Goal: Task Accomplishment & Management: Manage account settings

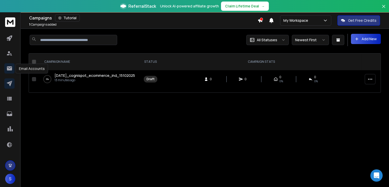
click at [10, 70] on icon at bounding box center [9, 68] width 5 height 4
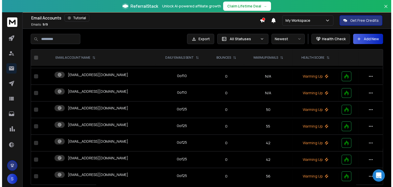
scroll to position [35, 0]
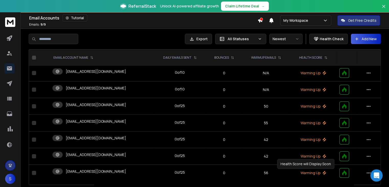
click at [296, 172] on p "Warming Up" at bounding box center [313, 172] width 40 height 5
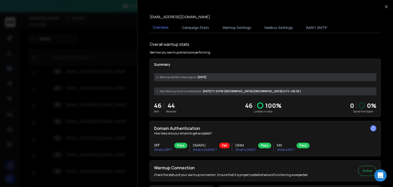
click at [235, 25] on button "Warmup Settings" at bounding box center [236, 27] width 35 height 11
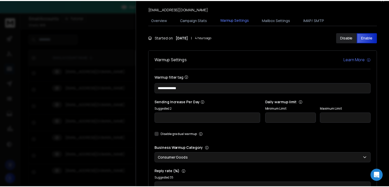
scroll to position [0, 0]
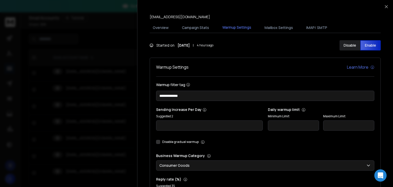
click at [349, 66] on h3 "Learn More" at bounding box center [360, 67] width 27 height 6
click at [385, 6] on icon "button" at bounding box center [385, 6] width 5 height 5
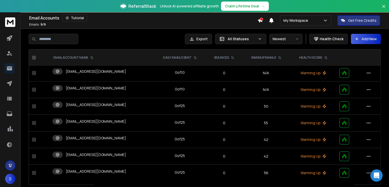
click at [382, 5] on icon "Close banner" at bounding box center [383, 6] width 5 height 5
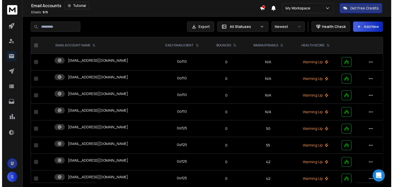
scroll to position [24, 0]
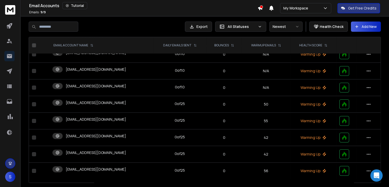
click at [88, 166] on p "[EMAIL_ADDRESS][DOMAIN_NAME]" at bounding box center [96, 168] width 60 height 5
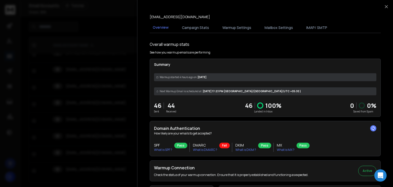
click at [235, 26] on button "Warmup Settings" at bounding box center [236, 27] width 35 height 11
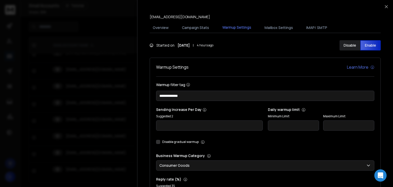
scroll to position [26, 0]
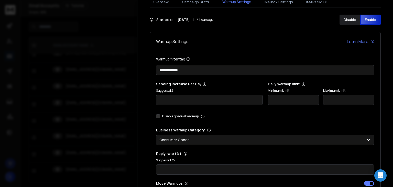
click at [274, 100] on input "*" at bounding box center [293, 100] width 51 height 10
type input "*"
click at [333, 100] on input "*" at bounding box center [348, 100] width 51 height 10
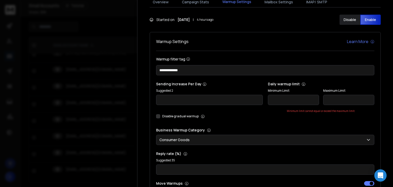
click at [333, 100] on input "*" at bounding box center [348, 100] width 51 height 10
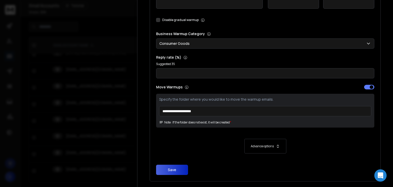
scroll to position [130, 0]
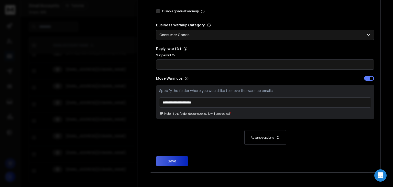
type input "**"
click at [175, 163] on button "Save" at bounding box center [172, 161] width 32 height 10
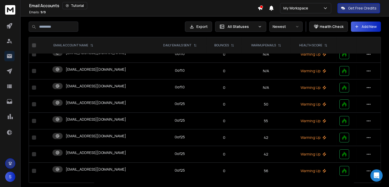
click at [79, 153] on p "[EMAIL_ADDRESS][DOMAIN_NAME]" at bounding box center [96, 152] width 60 height 5
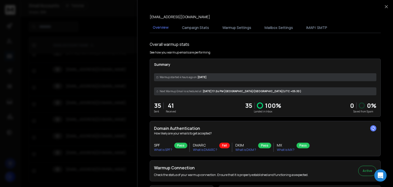
click at [230, 25] on button "Warmup Settings" at bounding box center [236, 27] width 35 height 11
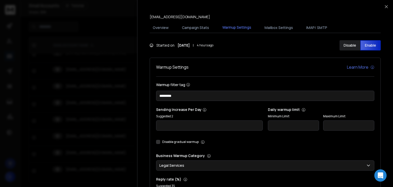
click at [281, 128] on input "*" at bounding box center [293, 125] width 51 height 10
type input "*"
click at [341, 125] on input "*" at bounding box center [348, 125] width 51 height 10
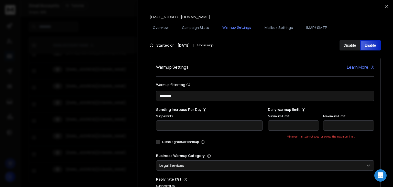
click at [341, 125] on input "*" at bounding box center [348, 125] width 51 height 10
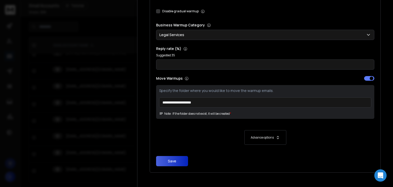
type input "**"
click at [181, 162] on button "Save" at bounding box center [172, 161] width 32 height 10
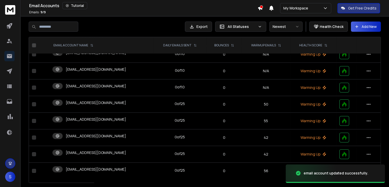
click at [93, 135] on p "[EMAIL_ADDRESS][DOMAIN_NAME]" at bounding box center [96, 135] width 60 height 5
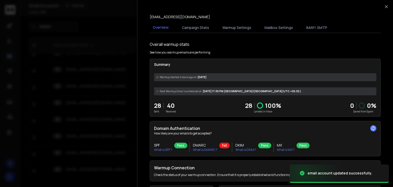
click at [239, 26] on button "Warmup Settings" at bounding box center [236, 27] width 35 height 11
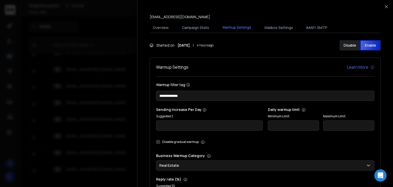
click at [278, 124] on input "*" at bounding box center [293, 125] width 51 height 10
type input "*"
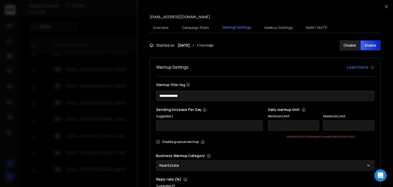
click at [335, 123] on div "Minimum Limit * Maximum Limit * Minimum limit cannot equal or exceed the maximu…" at bounding box center [321, 122] width 107 height 16
click at [340, 123] on input "*" at bounding box center [348, 125] width 51 height 10
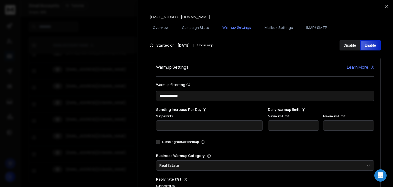
click at [340, 125] on input "**" at bounding box center [348, 125] width 51 height 10
type input "**"
click at [339, 139] on div "Disable gradual warmup" at bounding box center [265, 141] width 218 height 10
click at [335, 128] on input "**" at bounding box center [348, 125] width 51 height 10
click at [314, 151] on form "**********" at bounding box center [265, 180] width 218 height 232
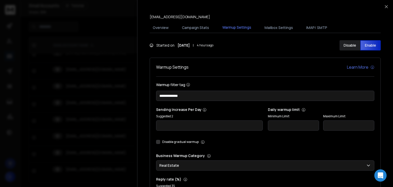
click at [296, 45] on div "Started on [DATE] | 4 hours ago Disable Enable" at bounding box center [265, 45] width 231 height 16
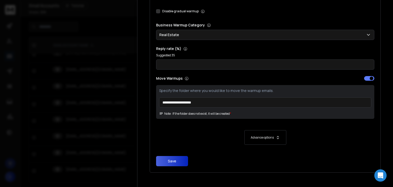
click at [172, 163] on button "Save" at bounding box center [172, 161] width 32 height 10
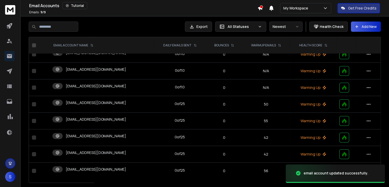
click at [88, 120] on p "[EMAIL_ADDRESS][DOMAIN_NAME]" at bounding box center [96, 119] width 60 height 5
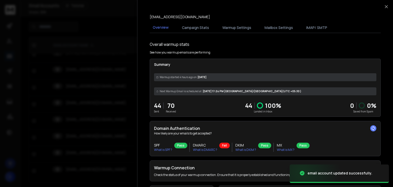
click at [242, 25] on button "Warmup Settings" at bounding box center [236, 27] width 35 height 11
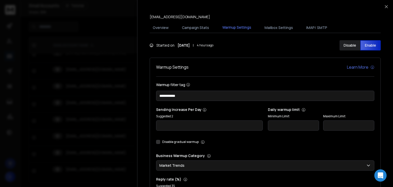
click at [294, 125] on input "*" at bounding box center [293, 125] width 51 height 10
type input "*"
click at [339, 123] on input "*" at bounding box center [348, 125] width 51 height 10
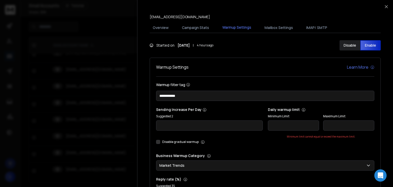
click at [339, 123] on input "*" at bounding box center [348, 125] width 51 height 10
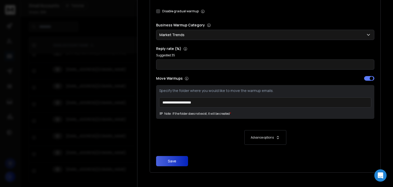
type input "**"
click at [169, 164] on button "Save" at bounding box center [172, 161] width 32 height 10
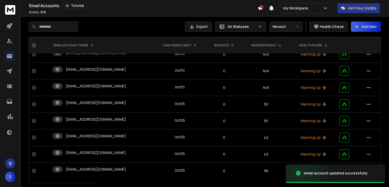
click at [80, 104] on p "[EMAIL_ADDRESS][DOMAIN_NAME]" at bounding box center [96, 102] width 60 height 5
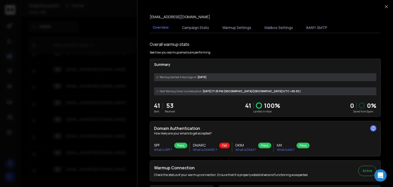
click at [243, 23] on button "Warmup Settings" at bounding box center [236, 27] width 35 height 11
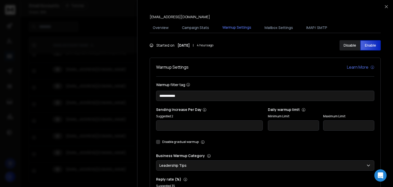
click at [292, 127] on input "*" at bounding box center [293, 125] width 51 height 10
type input "*"
click at [342, 125] on input "*" at bounding box center [348, 125] width 51 height 10
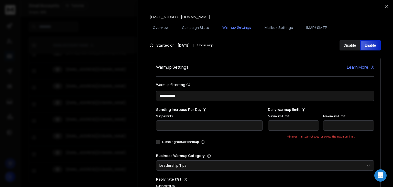
click at [342, 125] on input "*" at bounding box center [348, 125] width 51 height 10
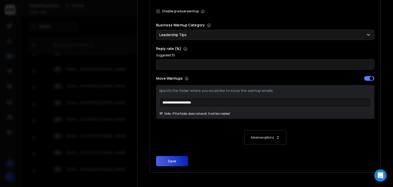
type input "**"
click at [179, 160] on button "Save" at bounding box center [172, 161] width 32 height 10
